Goal: Information Seeking & Learning: Check status

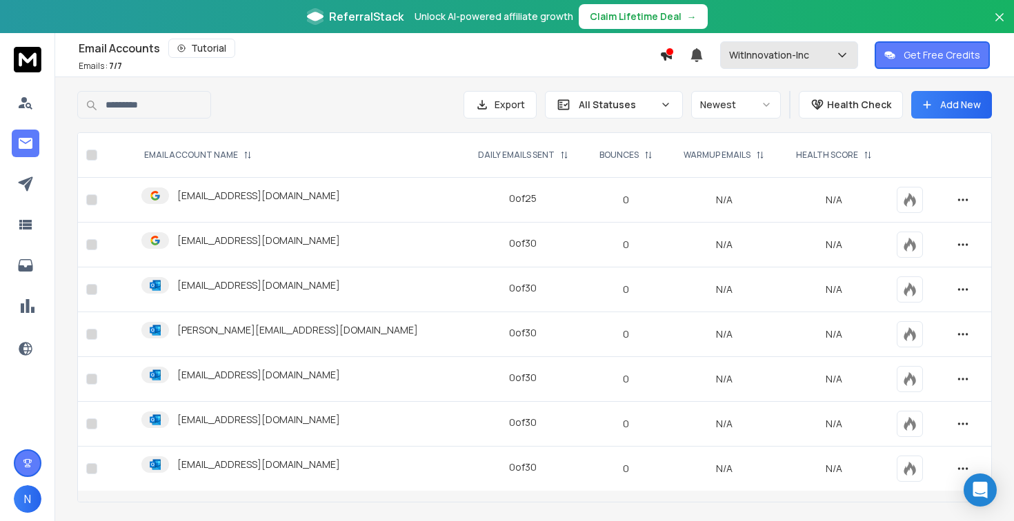
click at [811, 55] on p "WitInnovation-Inc" at bounding box center [771, 55] width 85 height 14
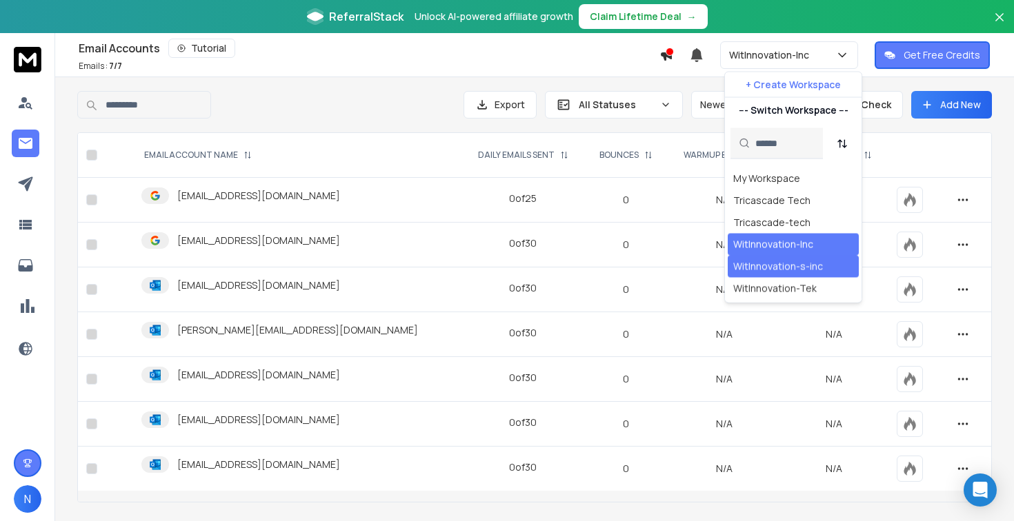
click at [809, 264] on div "WitInnovation-s-inc" at bounding box center [778, 267] width 90 height 14
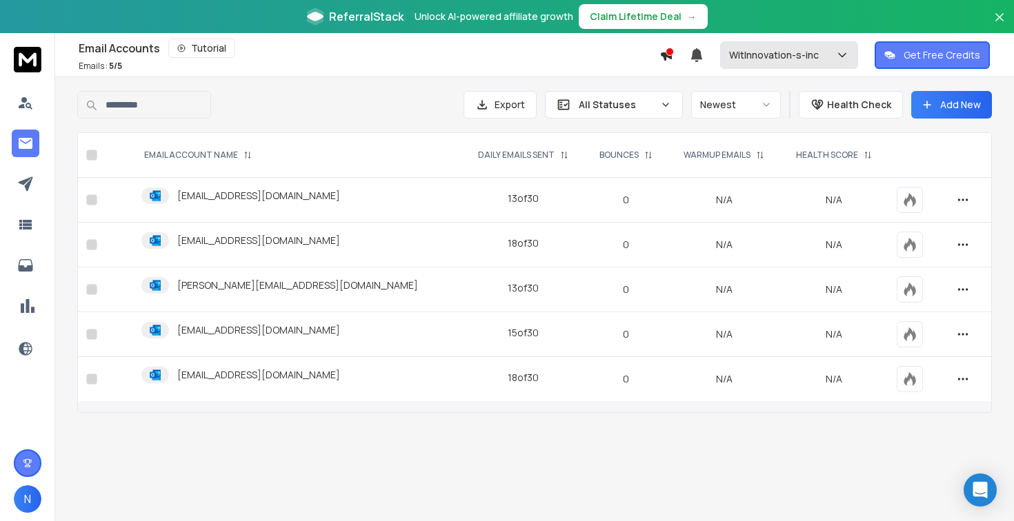
click at [785, 59] on p "WitInnovation-s-inc" at bounding box center [776, 55] width 95 height 14
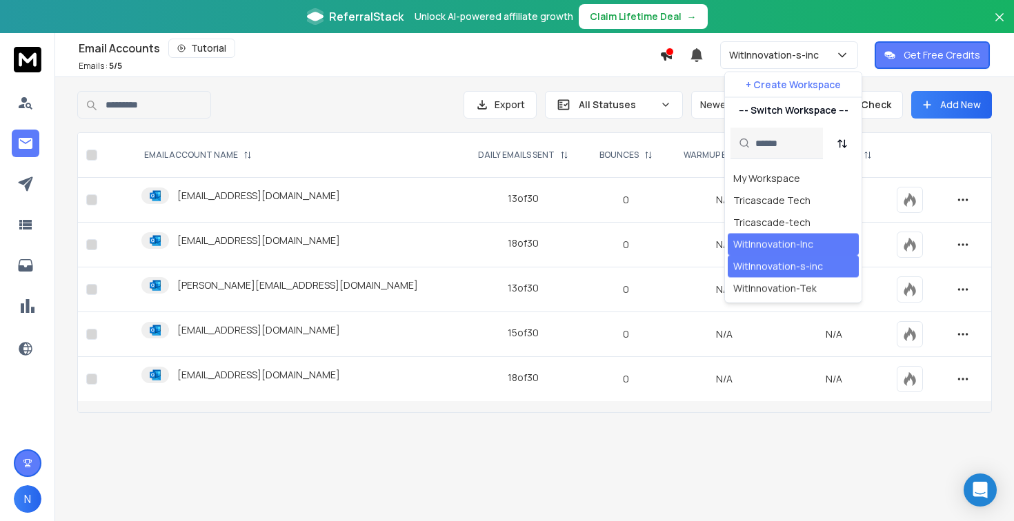
click at [788, 234] on div "WitInnovation-Inc" at bounding box center [792, 245] width 131 height 22
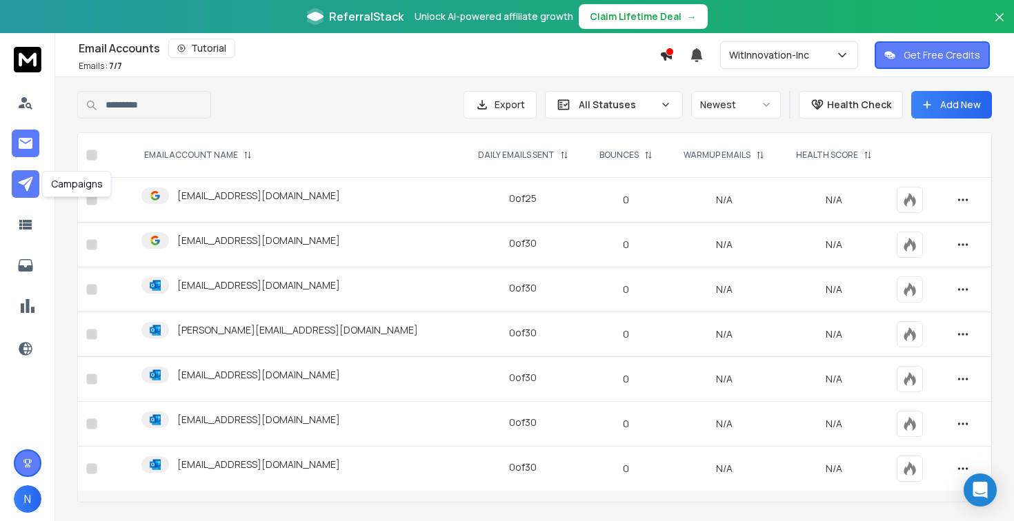
click at [26, 181] on icon at bounding box center [25, 184] width 14 height 14
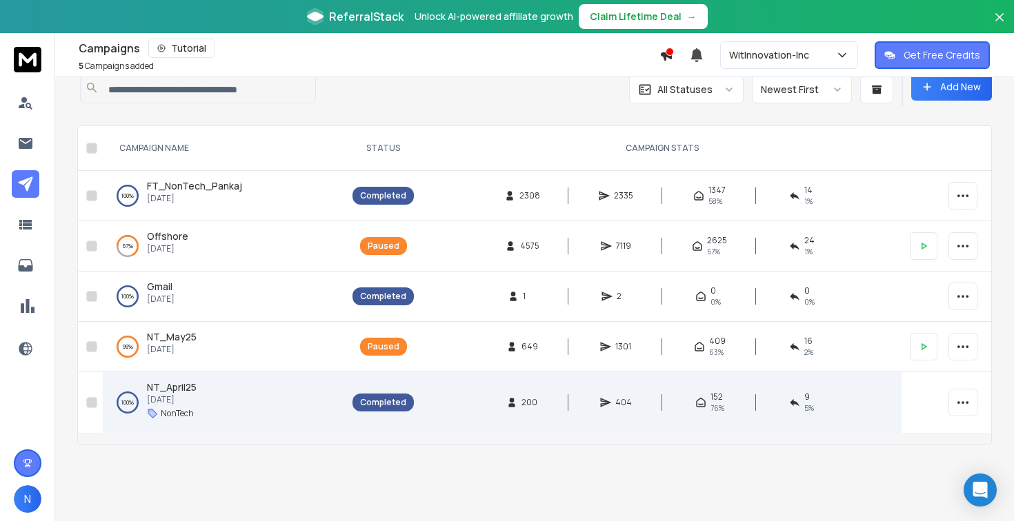
scroll to position [1, 0]
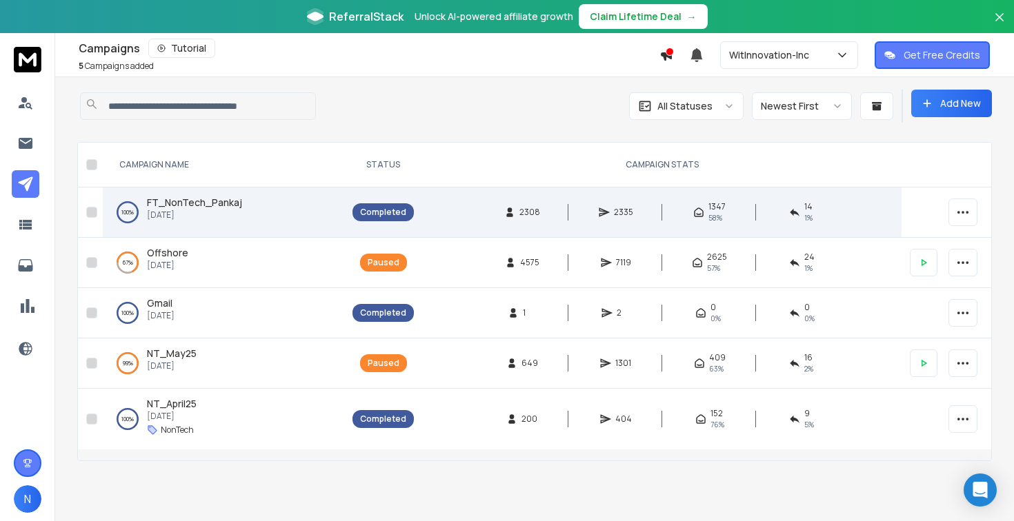
click at [224, 208] on span "FT_NonTech_Pankaj" at bounding box center [194, 202] width 95 height 13
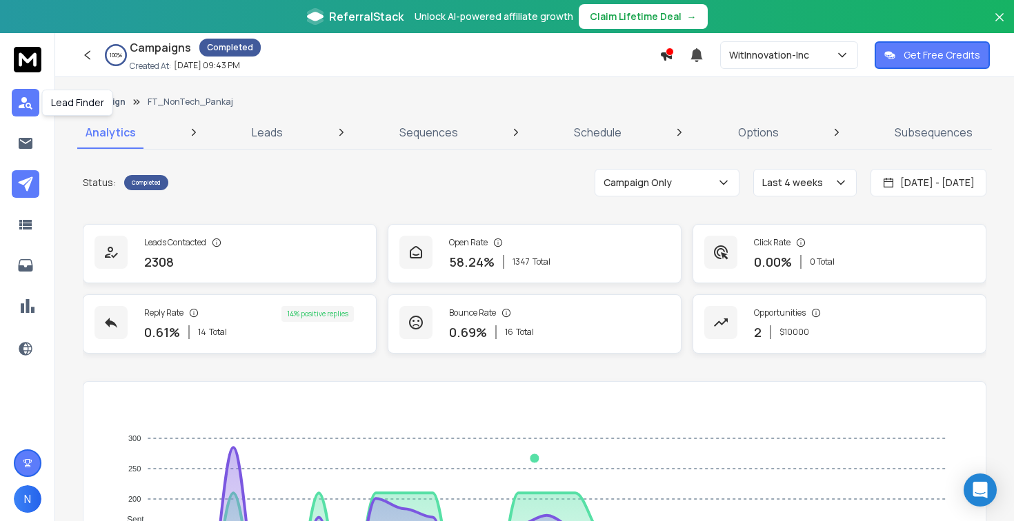
click at [19, 101] on icon at bounding box center [25, 102] width 17 height 17
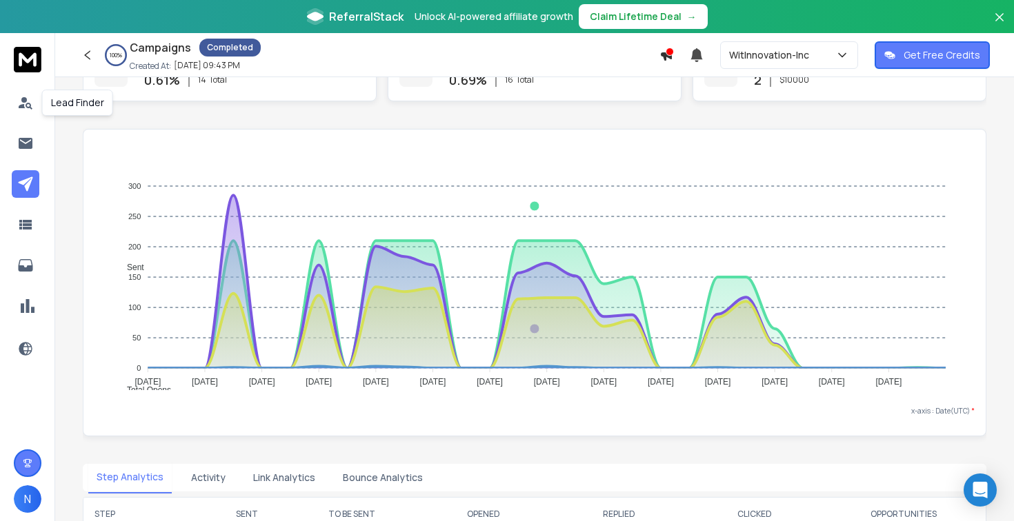
scroll to position [254, 0]
click at [28, 147] on icon at bounding box center [26, 143] width 14 height 11
